Goal: Task Accomplishment & Management: Use online tool/utility

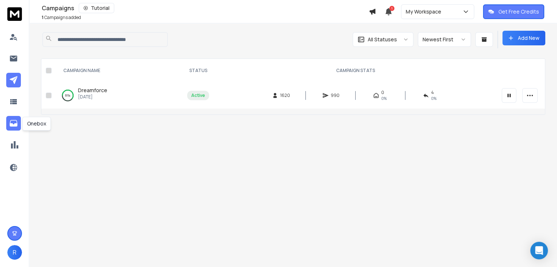
click at [13, 128] on link at bounding box center [13, 123] width 15 height 15
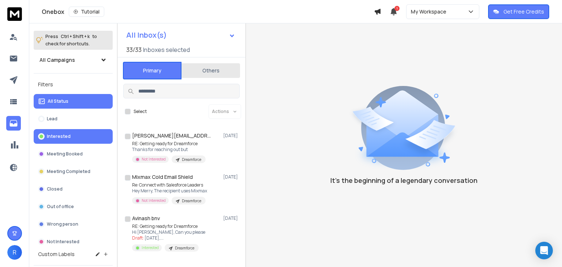
click at [58, 141] on button "Interested" at bounding box center [73, 136] width 79 height 15
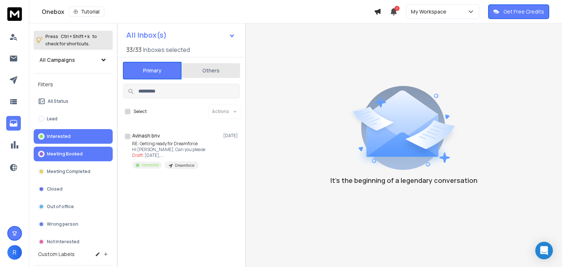
click at [63, 155] on p "Meeting Booked" at bounding box center [65, 154] width 36 height 6
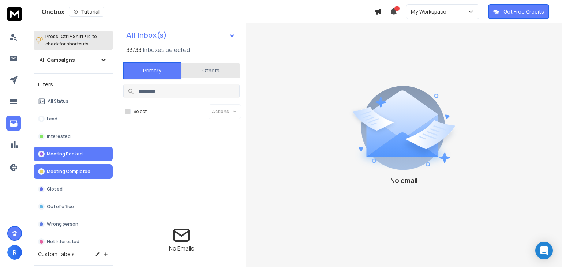
click at [60, 169] on p "Meeting Completed" at bounding box center [69, 172] width 44 height 6
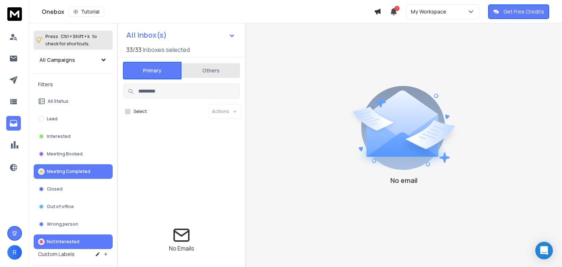
click at [58, 237] on button "Not Interested" at bounding box center [73, 242] width 79 height 15
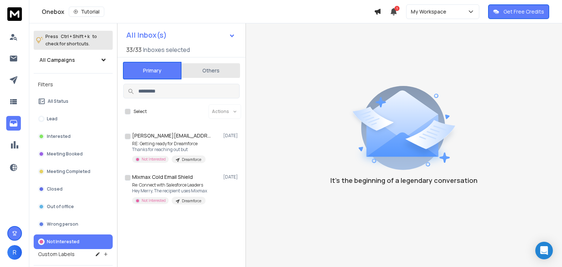
click at [270, 241] on div "It’s the beginning of a legendary conversation" at bounding box center [404, 136] width 316 height 227
click at [113, 209] on div "Press Ctrl + Shift + k to check for shortcuts. All Campaigns All Campaigns Filt…" at bounding box center [73, 156] width 88 height 267
click at [117, 198] on div "All Inbox(s) 33 / 33 Inboxes selected Primary Others Select Actions [PERSON_NAM…" at bounding box center [181, 156] width 129 height 267
click at [115, 198] on div "Press Ctrl + Shift + k to check for shortcuts. All Campaigns All Campaigns Filt…" at bounding box center [73, 156] width 88 height 267
